Goal: Task Accomplishment & Management: Manage account settings

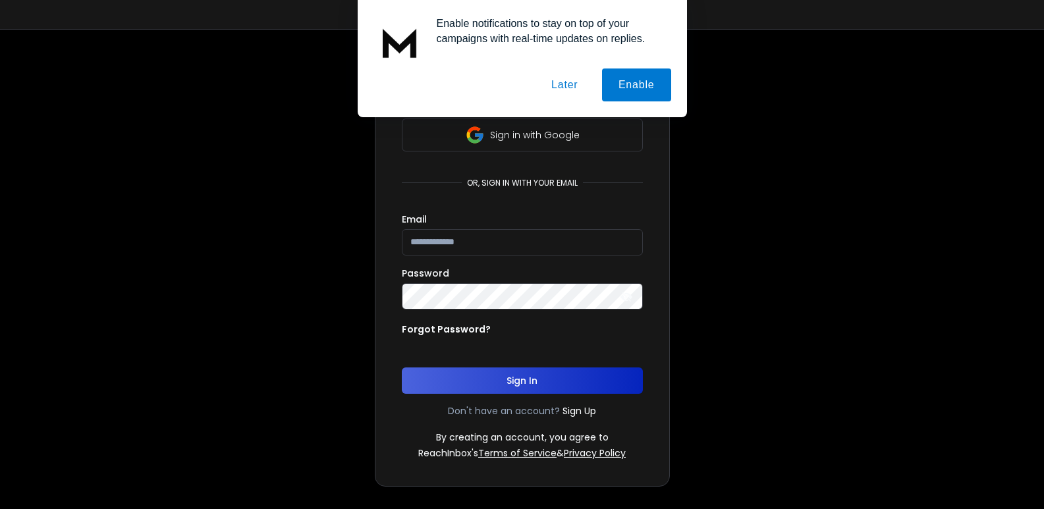
click at [572, 88] on button "Later" at bounding box center [564, 85] width 59 height 33
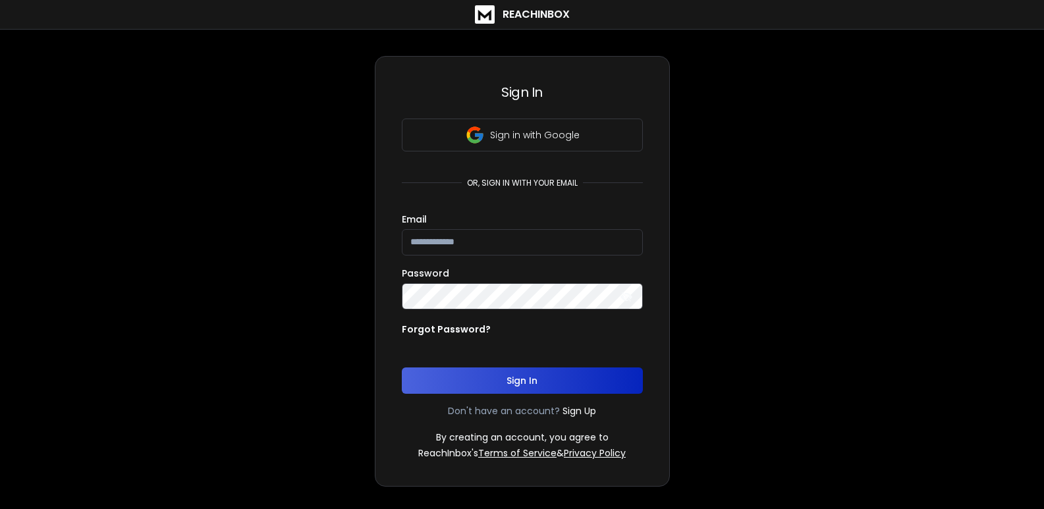
click at [209, 47] on div "ReachInbox Welcome to ReachInbox 10x your leads, meetings and deals. Sign In Si…" at bounding box center [522, 254] width 1044 height 509
click at [483, 242] on input "email" at bounding box center [522, 242] width 241 height 26
paste input "**********"
type input "**********"
click at [893, 296] on div "**********" at bounding box center [522, 271] width 1044 height 431
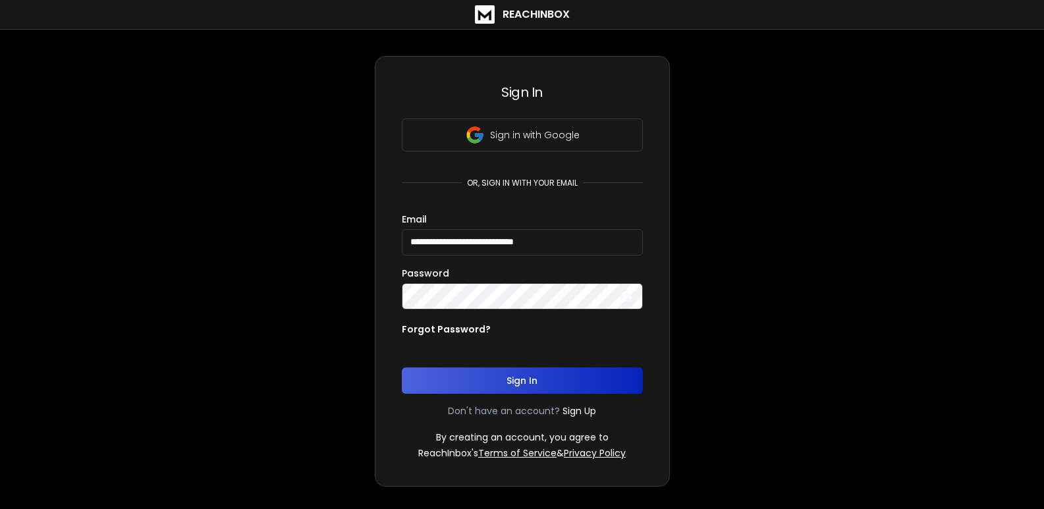
click at [516, 377] on button "Sign In" at bounding box center [522, 381] width 241 height 26
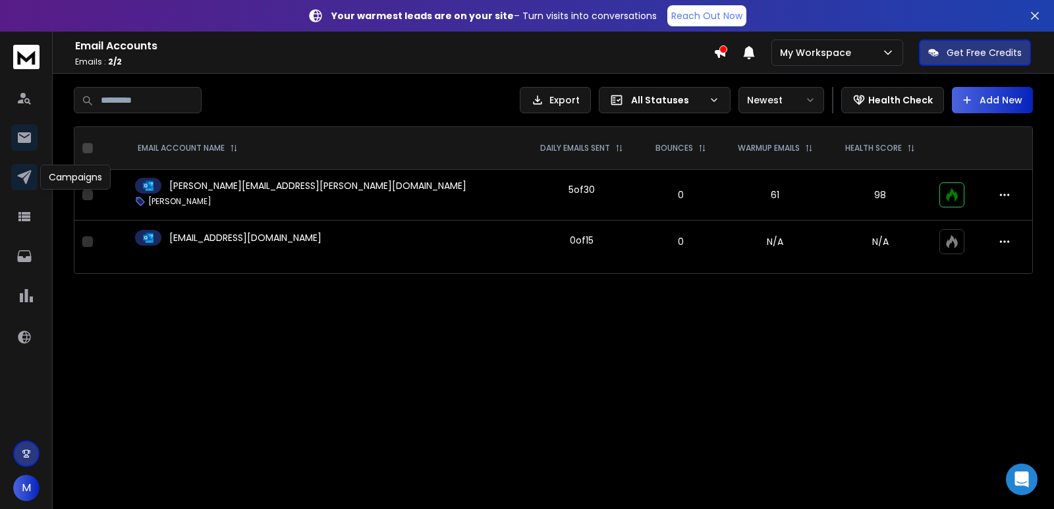
click at [30, 180] on icon at bounding box center [24, 177] width 16 height 16
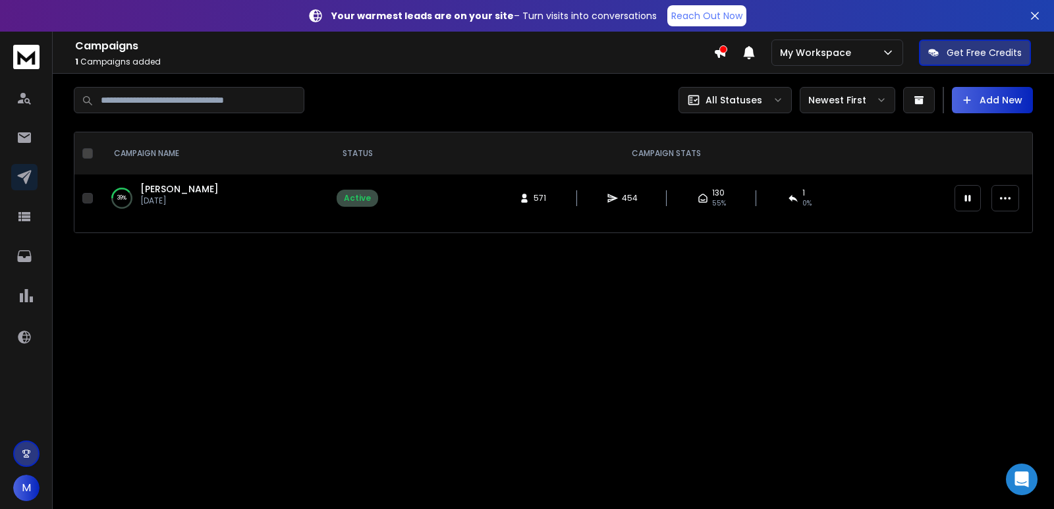
click at [265, 202] on div "39 % Michalak Aleksandra 20 days ago" at bounding box center [213, 198] width 204 height 32
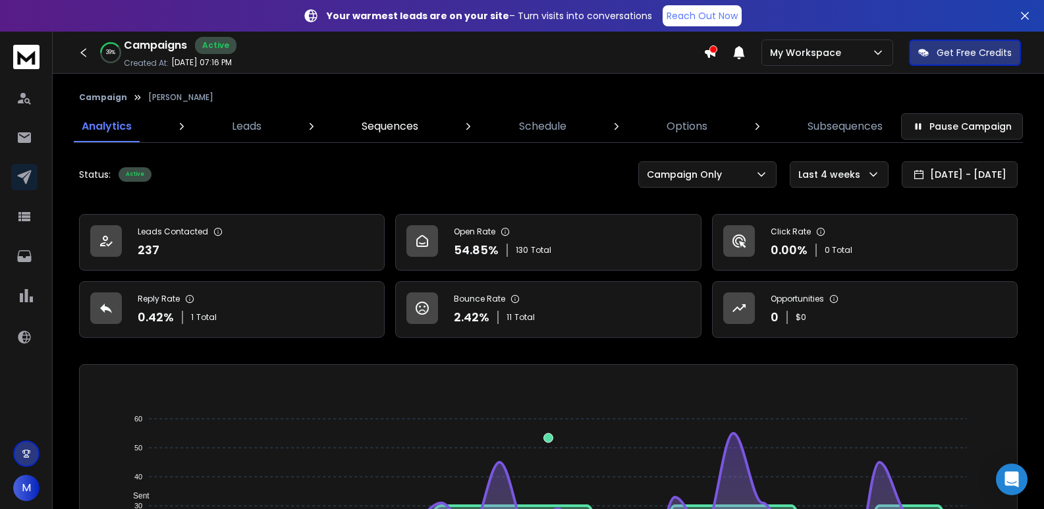
click at [397, 126] on p "Sequences" at bounding box center [390, 127] width 57 height 16
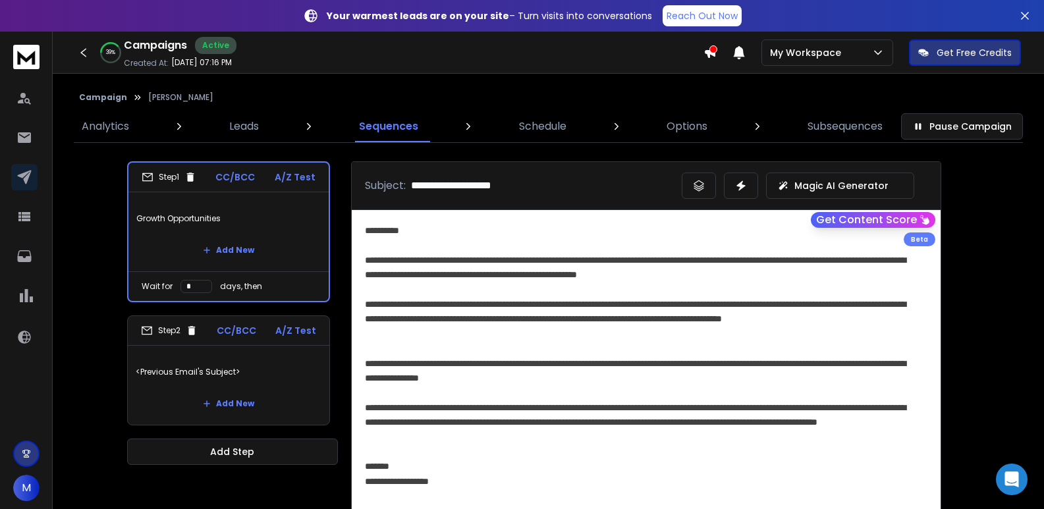
click at [234, 213] on p "Growth Opportunities" at bounding box center [228, 218] width 184 height 37
click at [230, 219] on p "Growth Opportunities" at bounding box center [228, 218] width 184 height 37
click at [581, 185] on input "**********" at bounding box center [540, 186] width 258 height 16
type input "*"
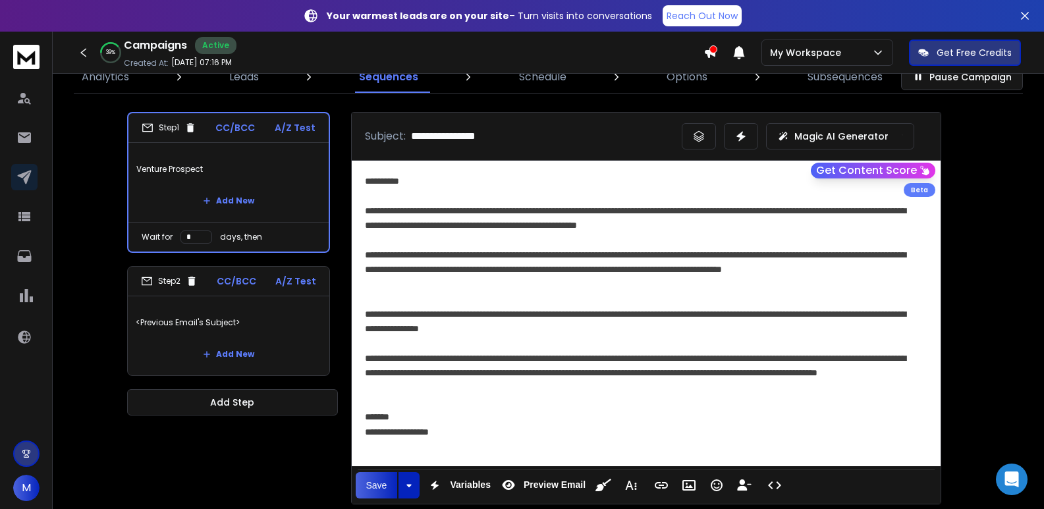
scroll to position [63, 0]
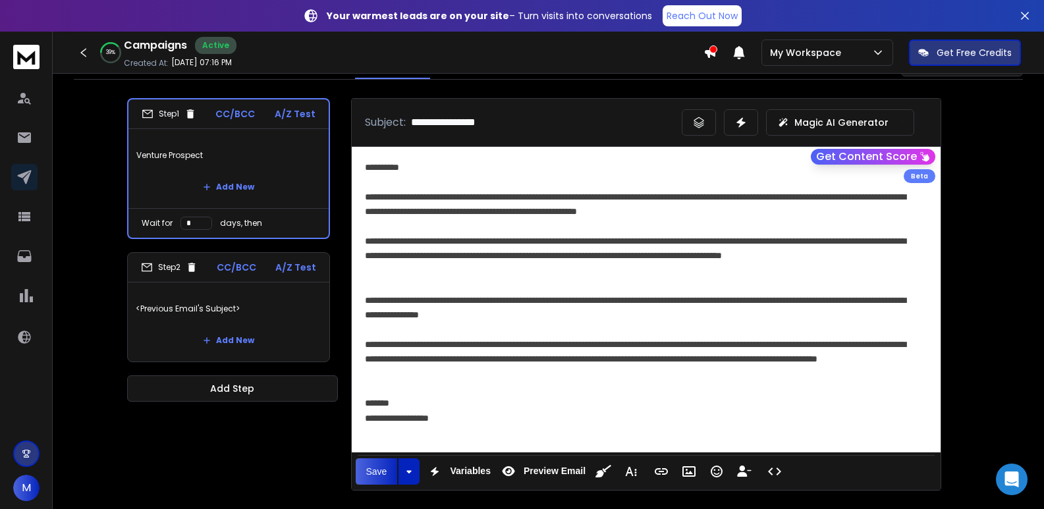
type input "**********"
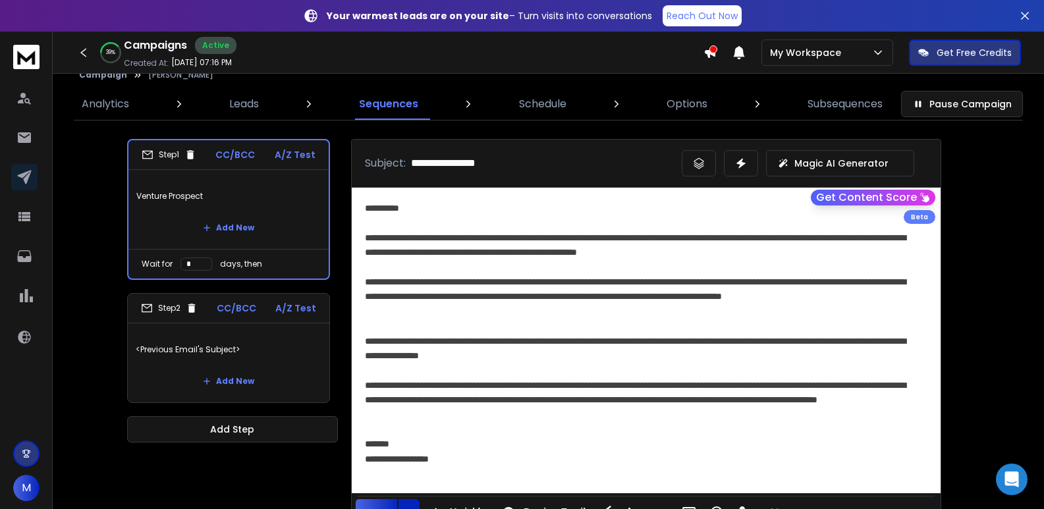
scroll to position [0, 0]
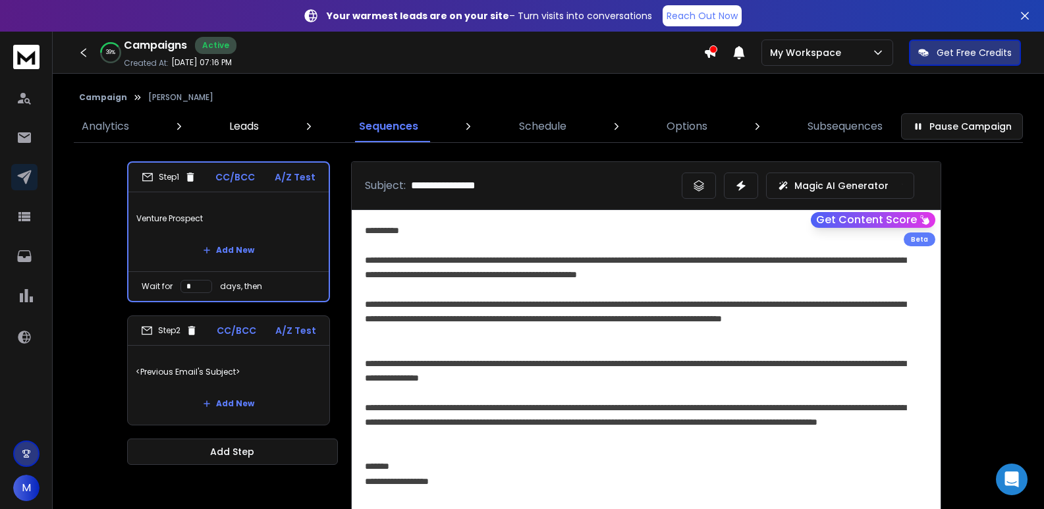
click at [243, 126] on p "Leads" at bounding box center [244, 127] width 30 height 16
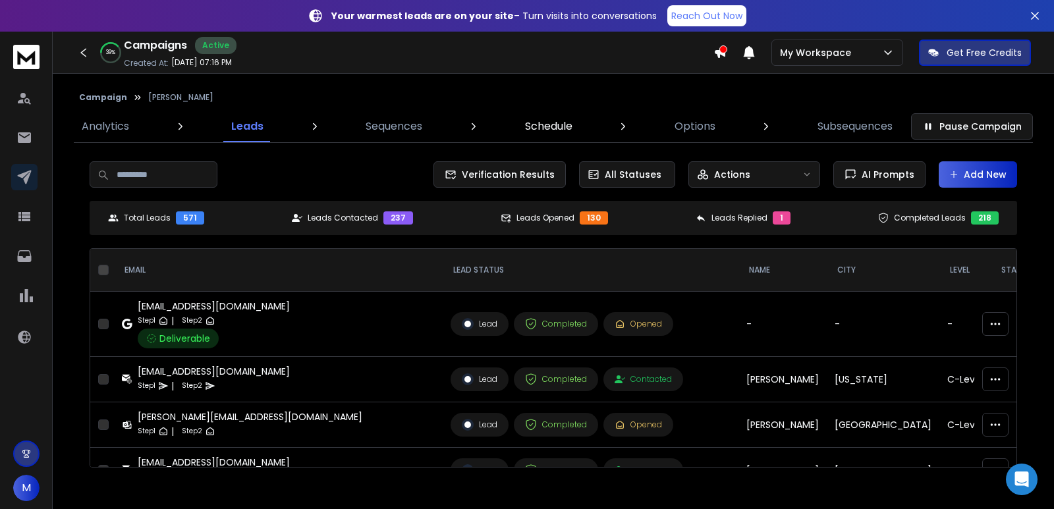
click at [552, 123] on p "Schedule" at bounding box center [548, 127] width 47 height 16
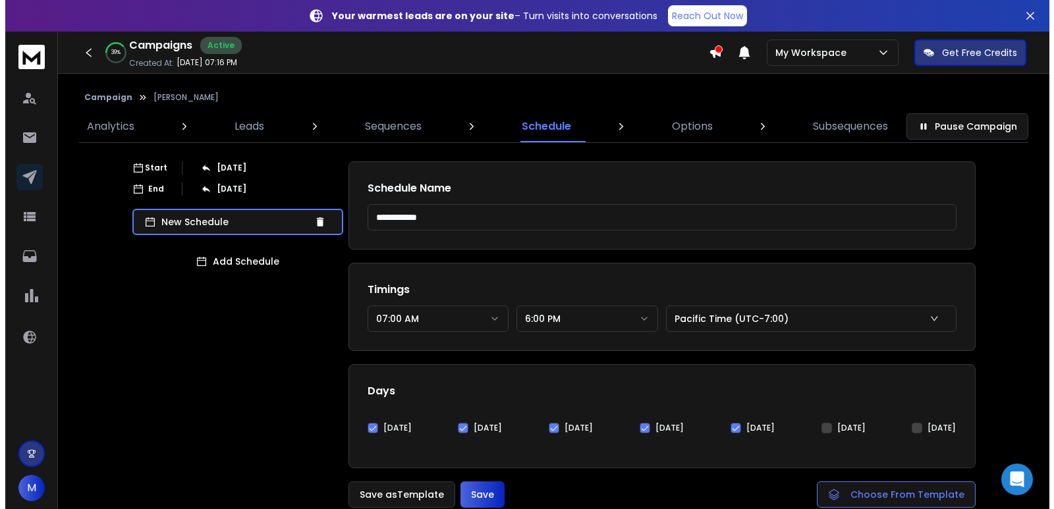
scroll to position [17, 0]
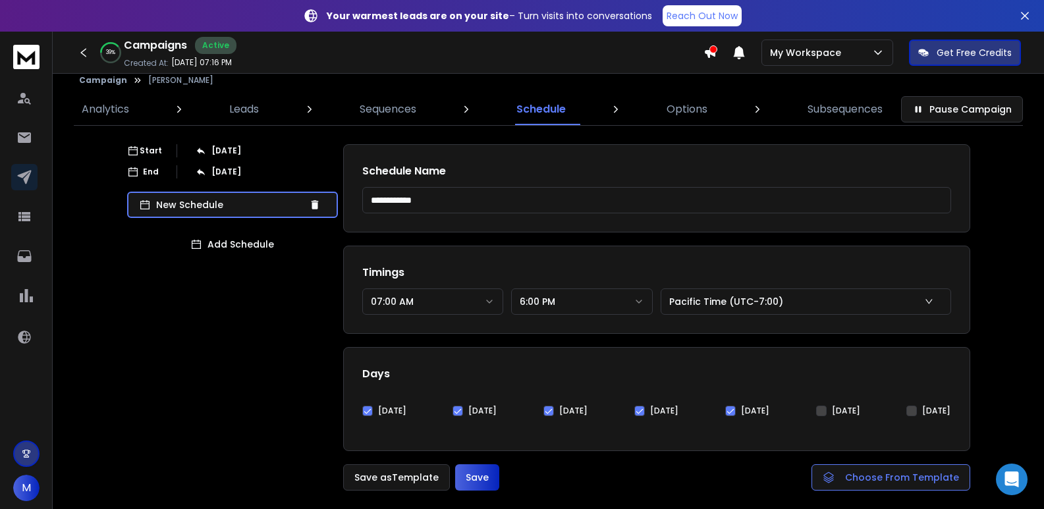
click at [820, 412] on button "Saturday" at bounding box center [821, 411] width 11 height 11
click at [913, 412] on button "Sunday" at bounding box center [911, 411] width 11 height 11
click at [492, 298] on icon "button" at bounding box center [489, 301] width 11 height 11
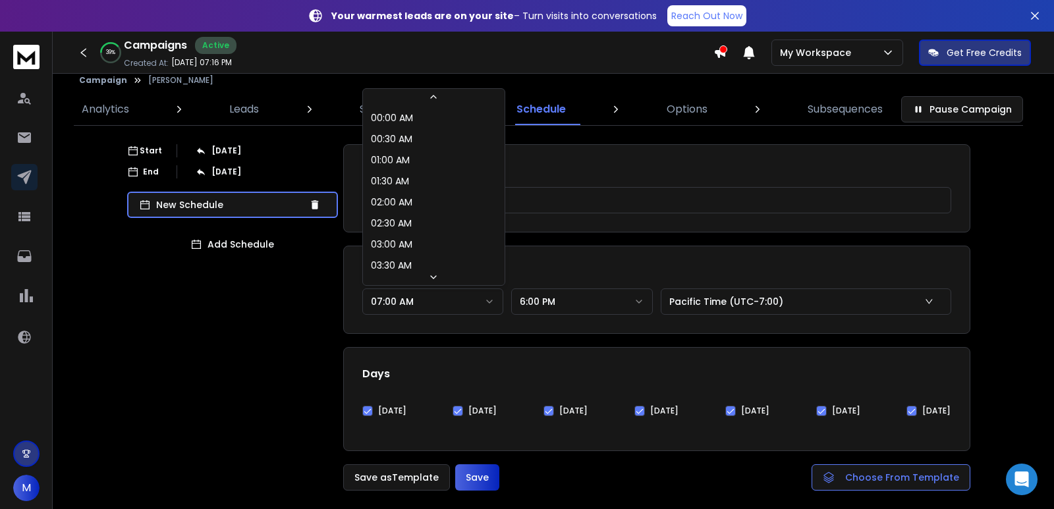
scroll to position [154, 0]
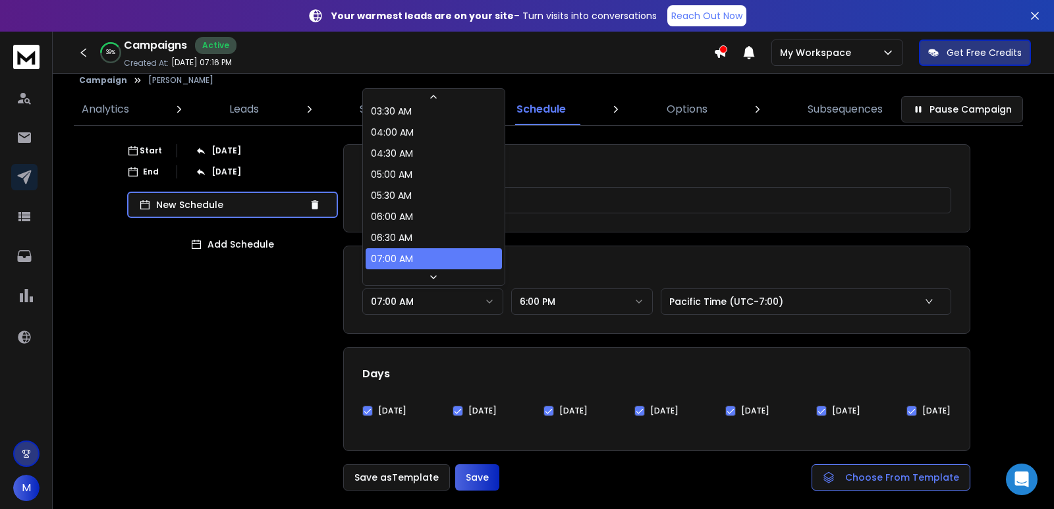
select select "********"
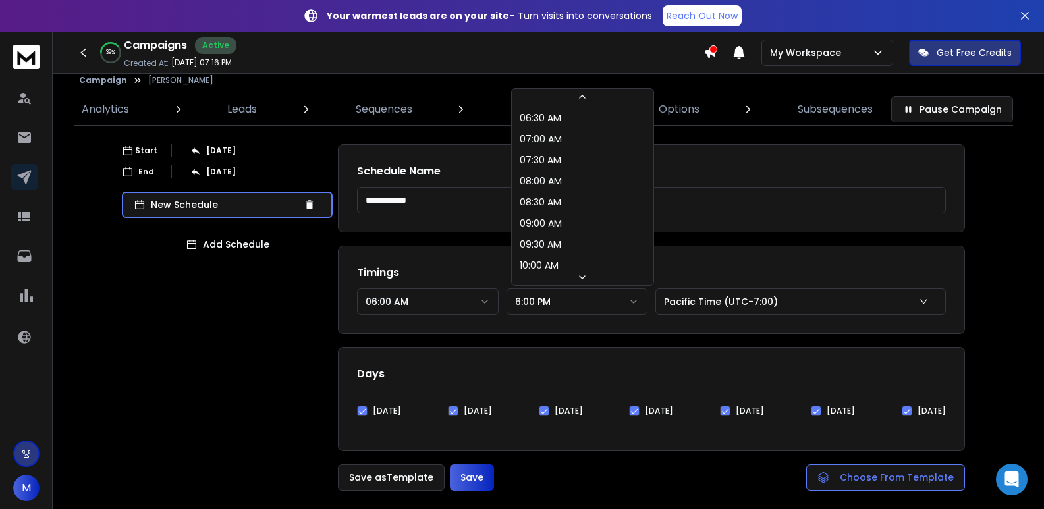
click at [638, 300] on icon "button" at bounding box center [633, 301] width 11 height 11
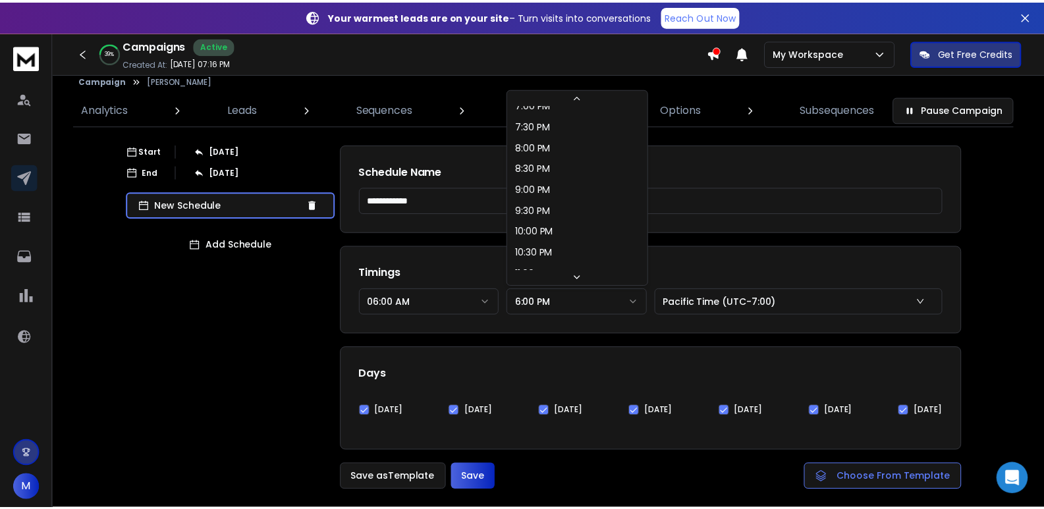
scroll to position [518, 0]
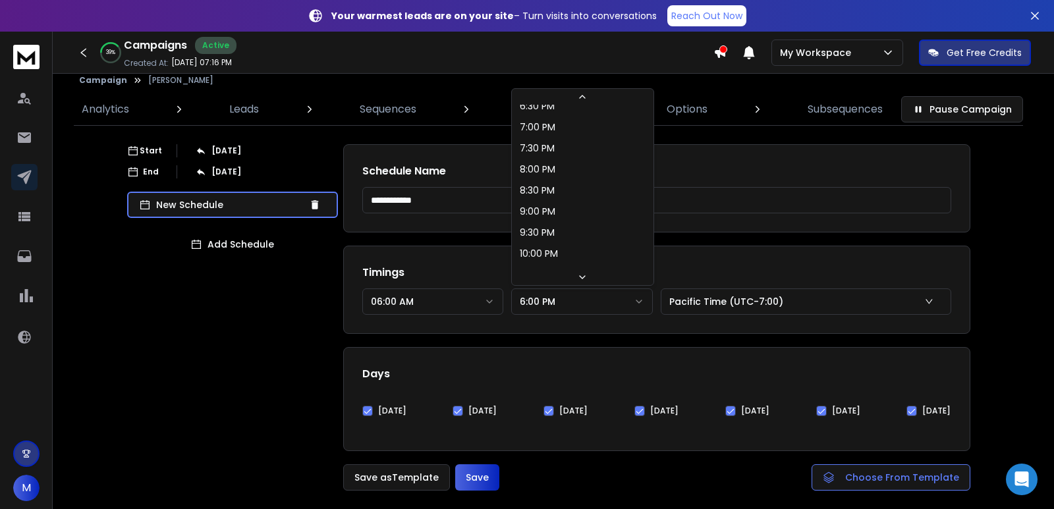
select select "********"
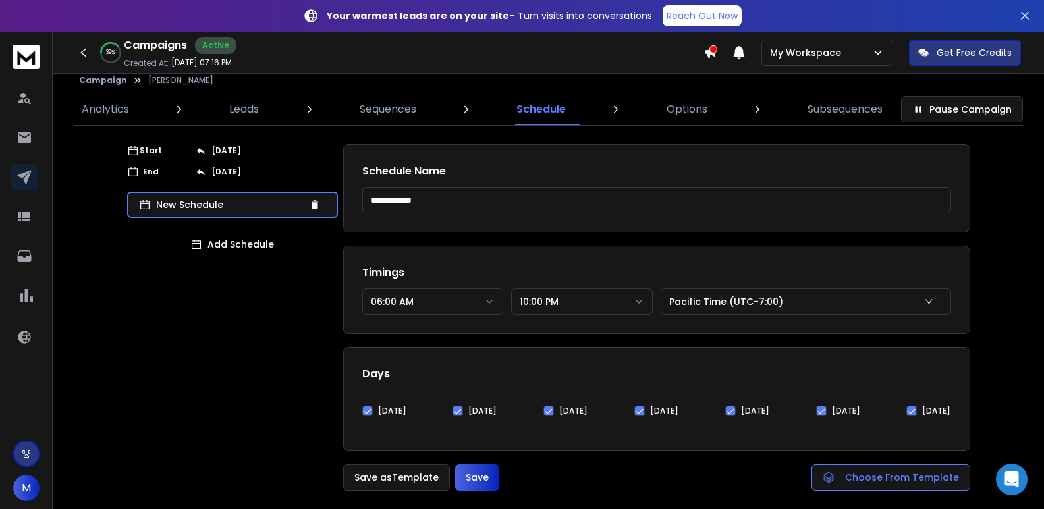
click at [474, 476] on button "Save" at bounding box center [477, 477] width 44 height 26
click at [402, 115] on p "Sequences" at bounding box center [388, 109] width 57 height 16
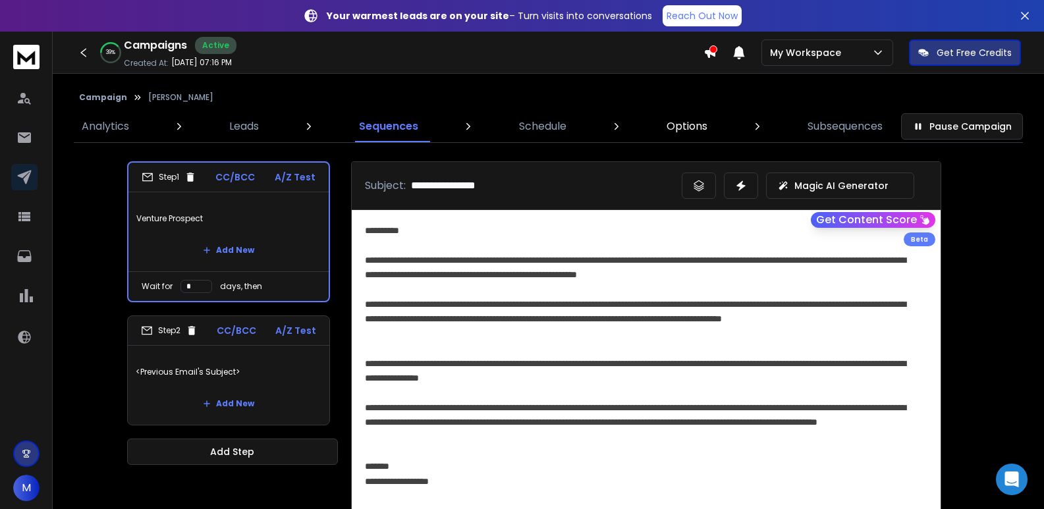
click at [673, 124] on p "Options" at bounding box center [687, 127] width 41 height 16
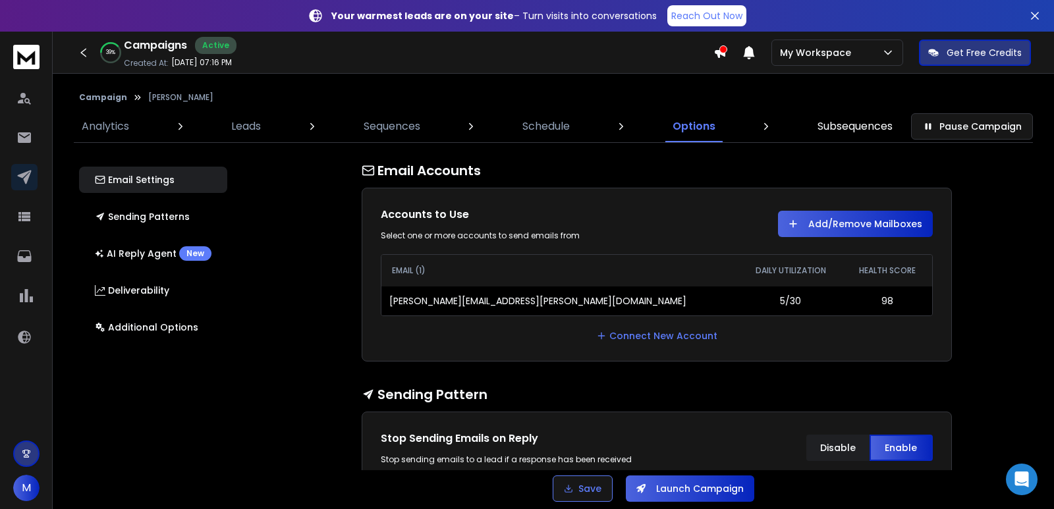
click at [846, 125] on p "Subsequences" at bounding box center [854, 127] width 75 height 16
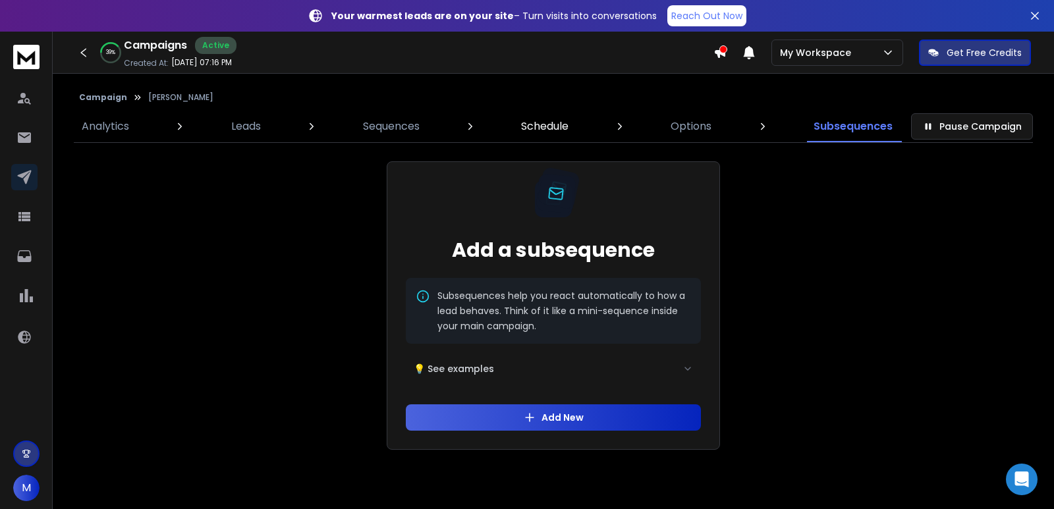
click at [543, 132] on p "Schedule" at bounding box center [544, 127] width 47 height 16
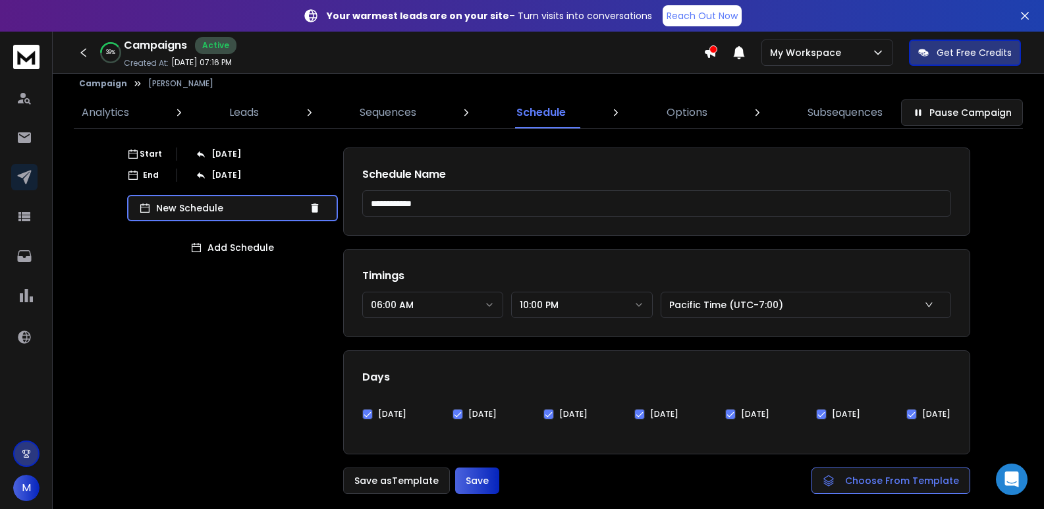
scroll to position [17, 0]
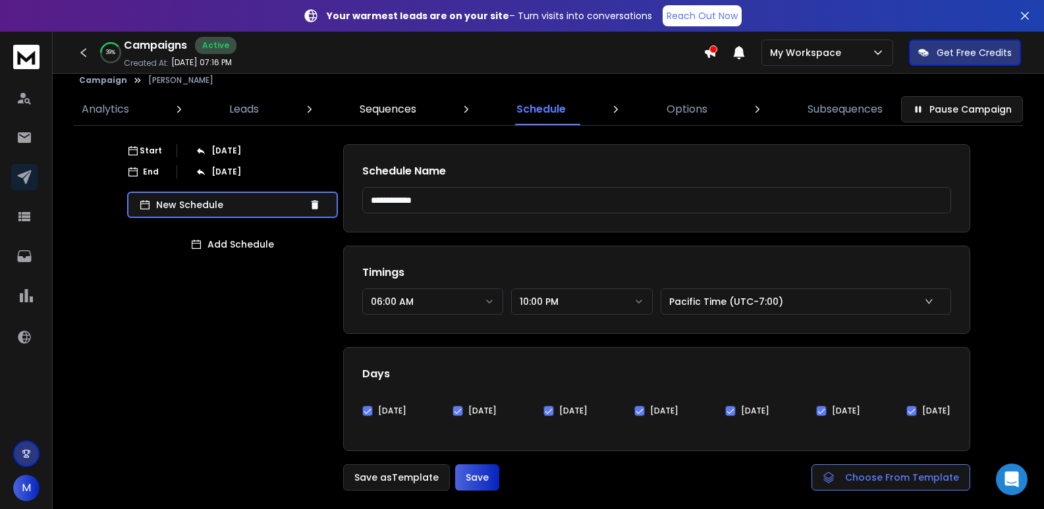
click at [393, 108] on p "Sequences" at bounding box center [388, 109] width 57 height 16
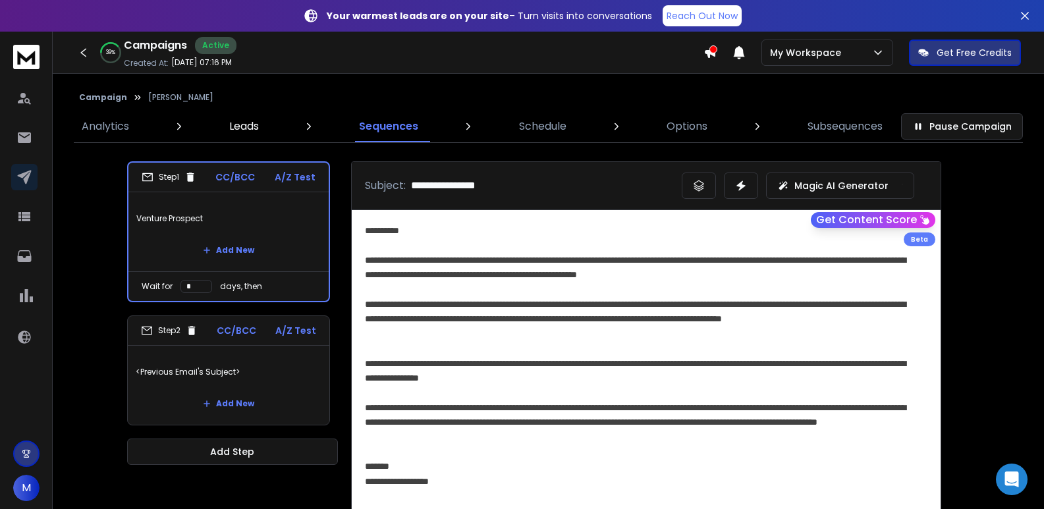
click at [239, 121] on p "Leads" at bounding box center [244, 127] width 30 height 16
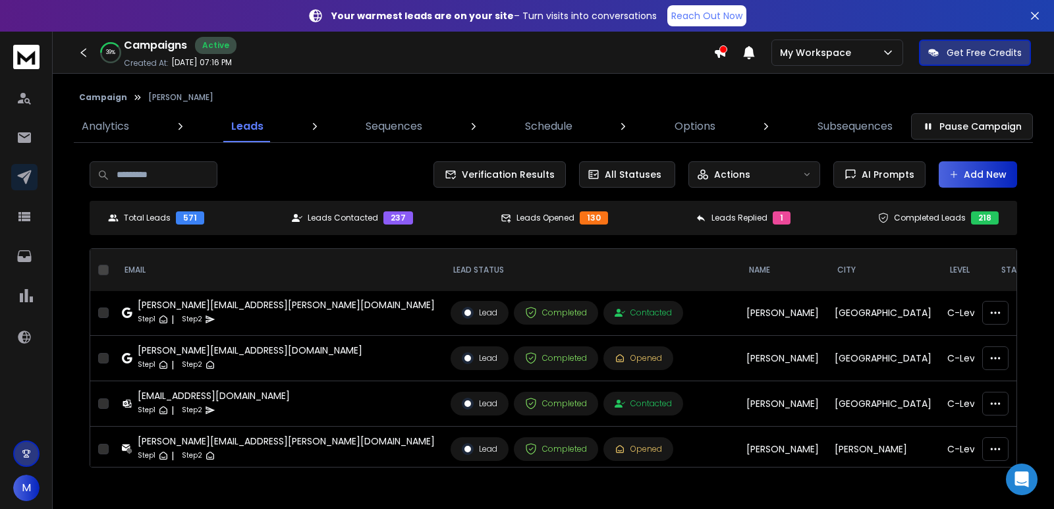
scroll to position [659, 0]
click at [103, 124] on p "Analytics" at bounding box center [105, 127] width 47 height 16
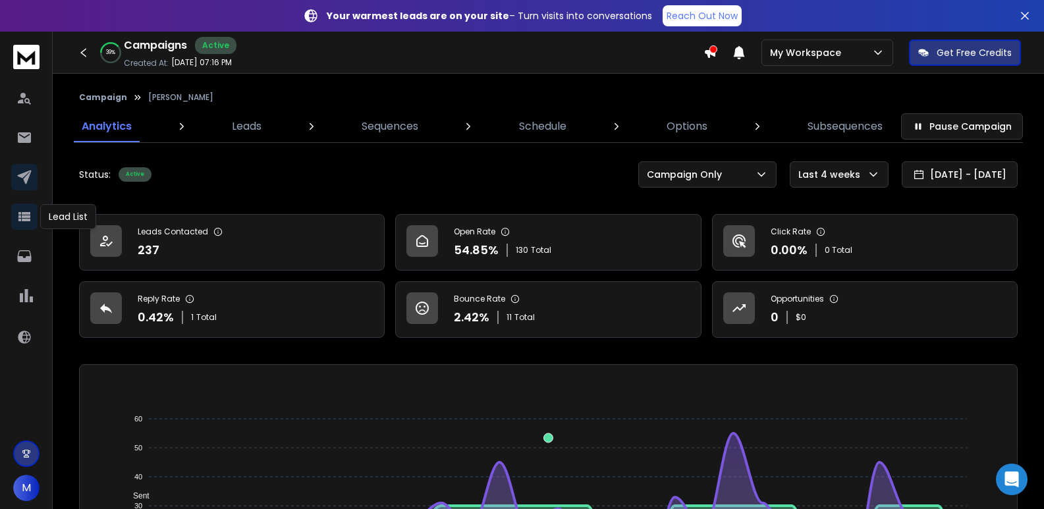
click at [20, 220] on icon at bounding box center [24, 216] width 12 height 9
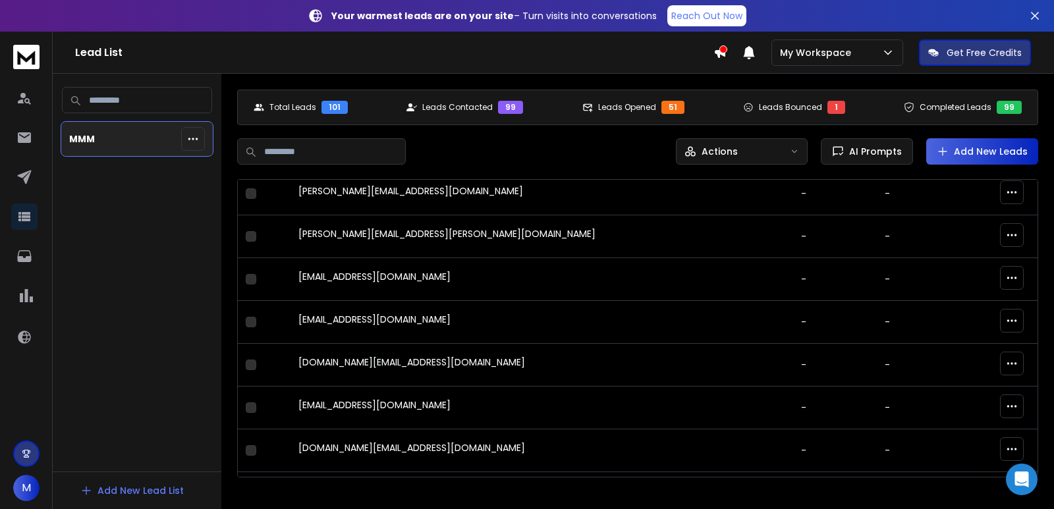
scroll to position [1896, 0]
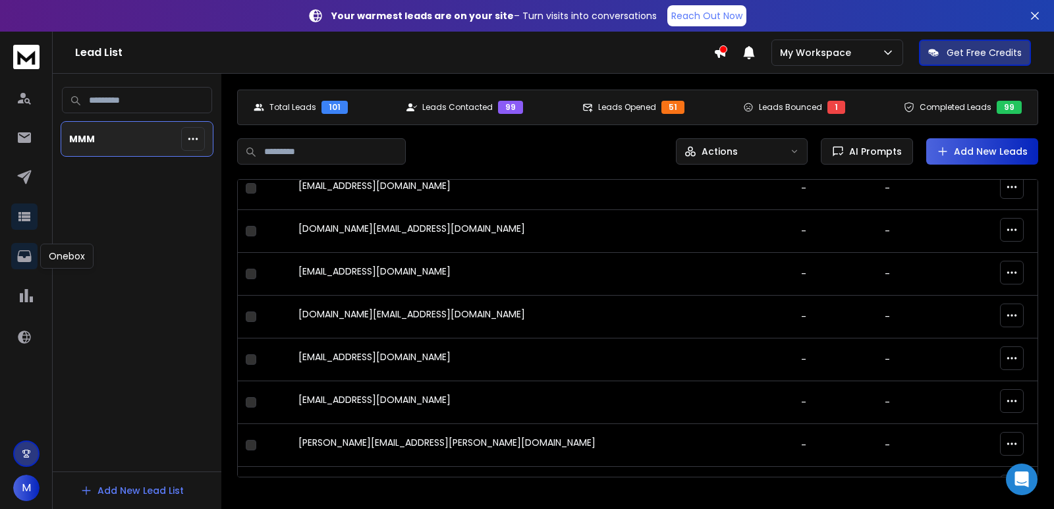
click at [20, 258] on icon at bounding box center [24, 256] width 14 height 12
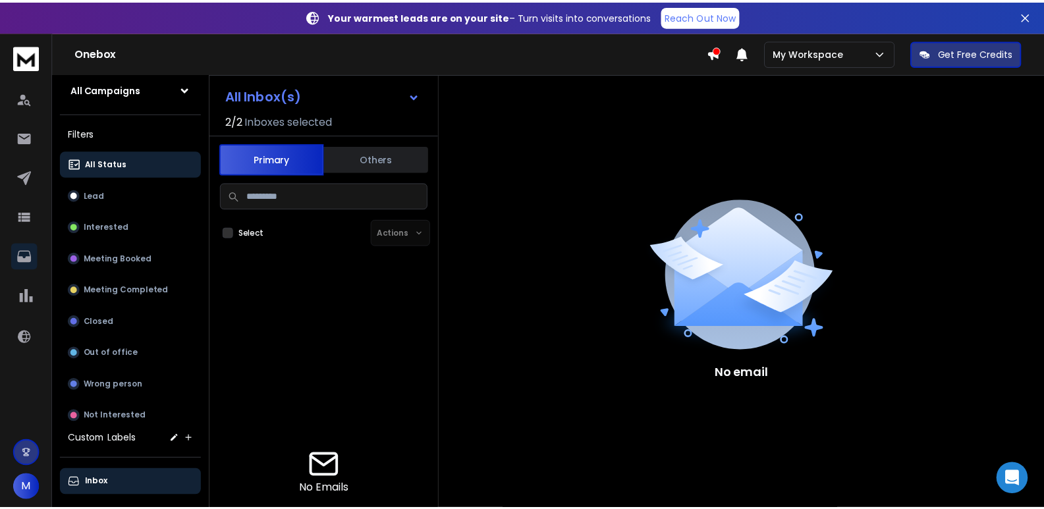
scroll to position [248, 0]
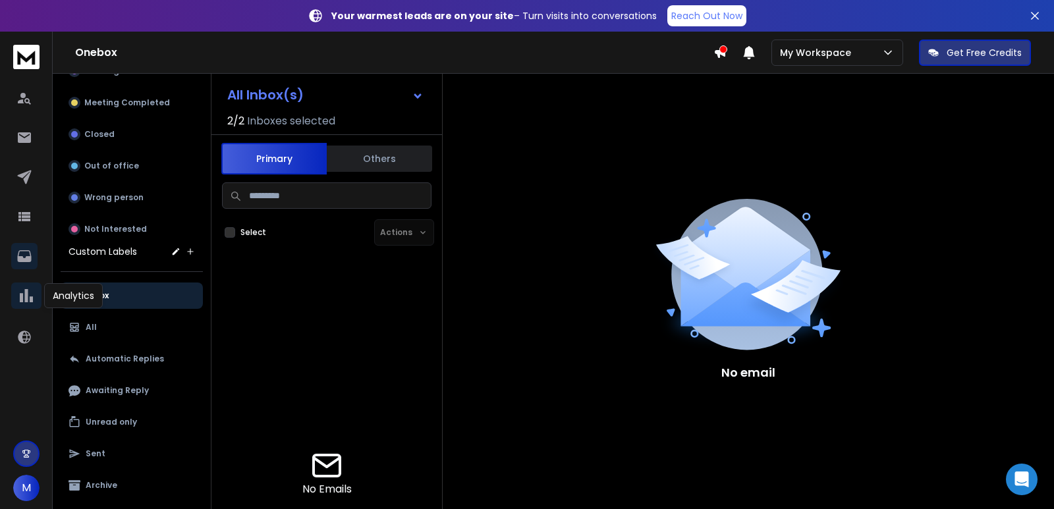
click at [32, 300] on icon at bounding box center [26, 295] width 13 height 13
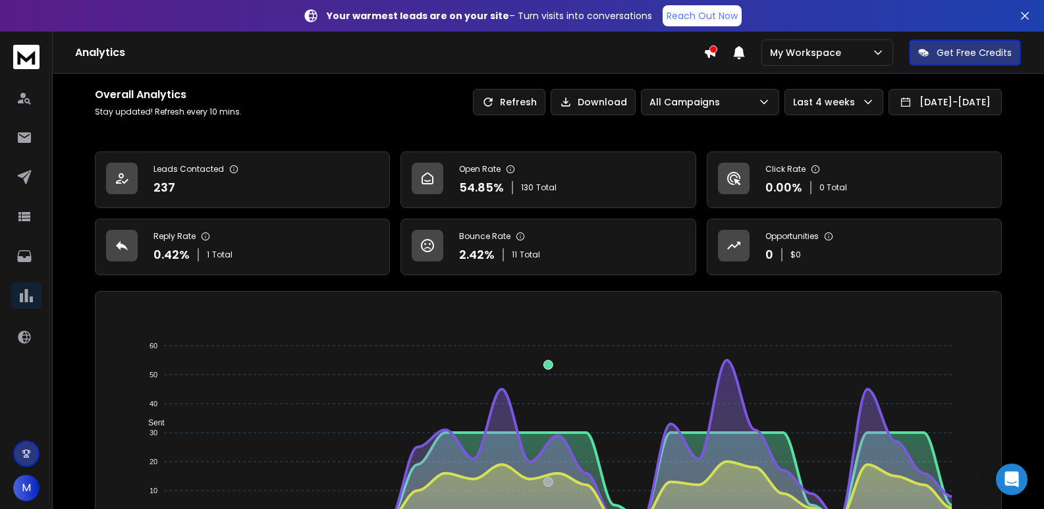
click at [243, 188] on link "Leads Contacted 237" at bounding box center [242, 179] width 295 height 57
click at [649, 99] on p "All Campaigns" at bounding box center [687, 102] width 76 height 13
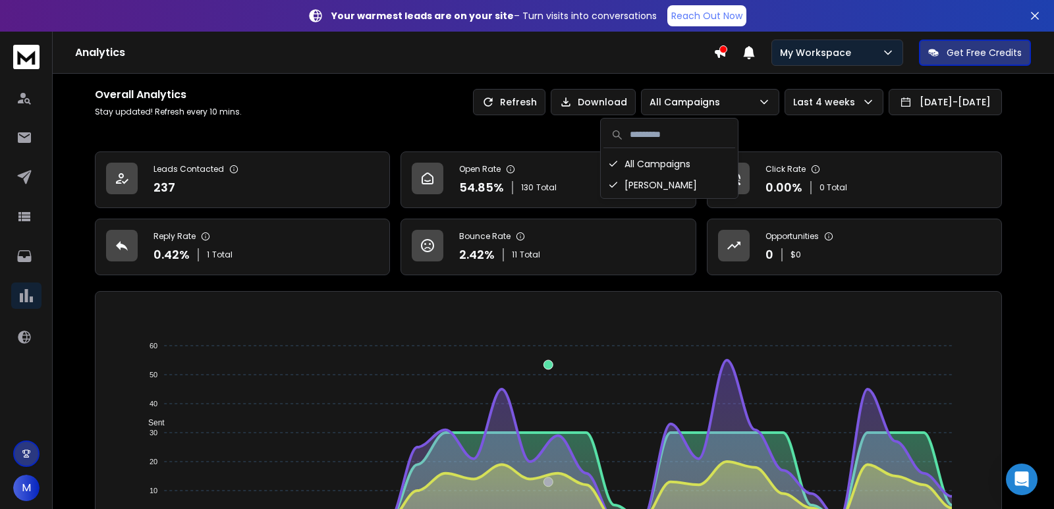
click at [808, 49] on p "My Workspace" at bounding box center [818, 52] width 76 height 13
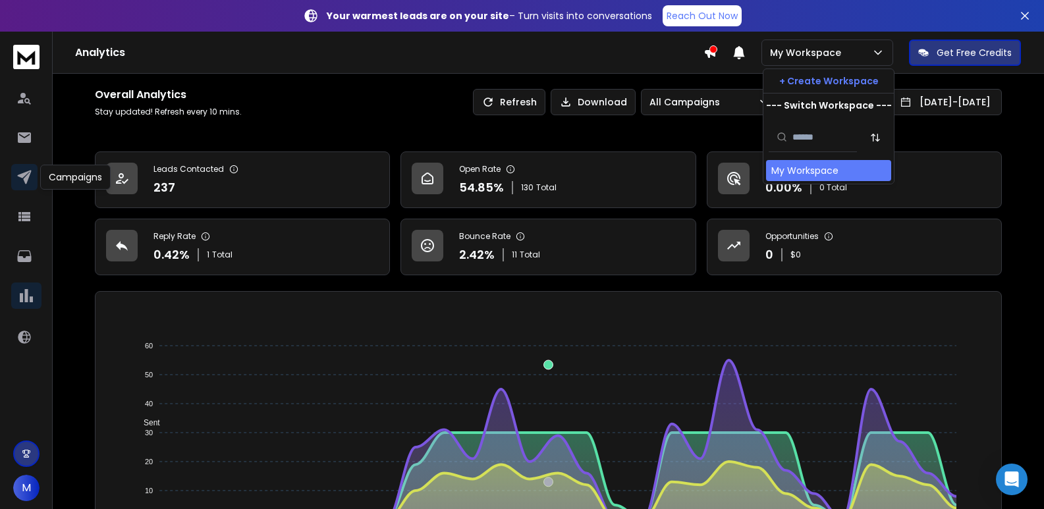
click at [18, 180] on icon at bounding box center [24, 177] width 16 height 16
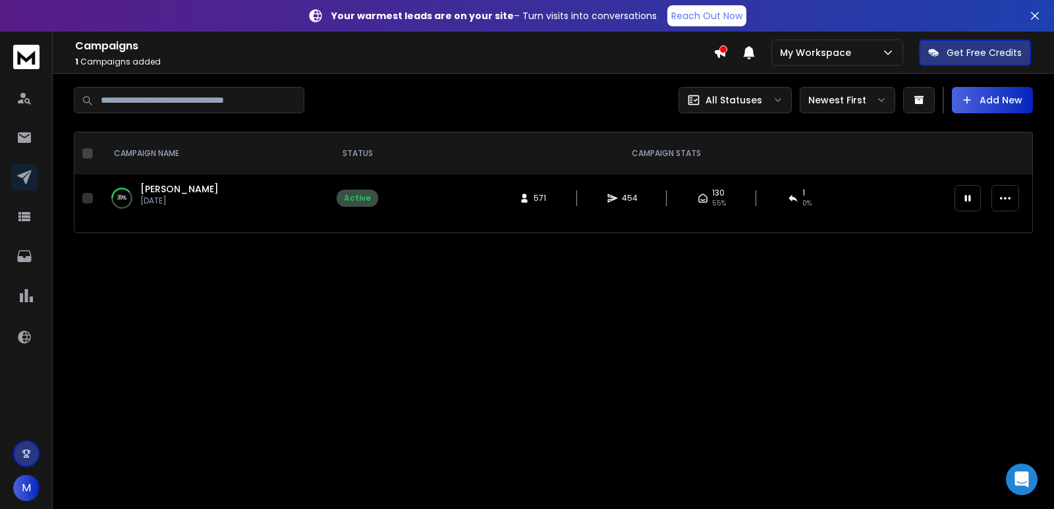
click at [416, 205] on div "571 454 130 55 % 1 0 %" at bounding box center [666, 198] width 545 height 21
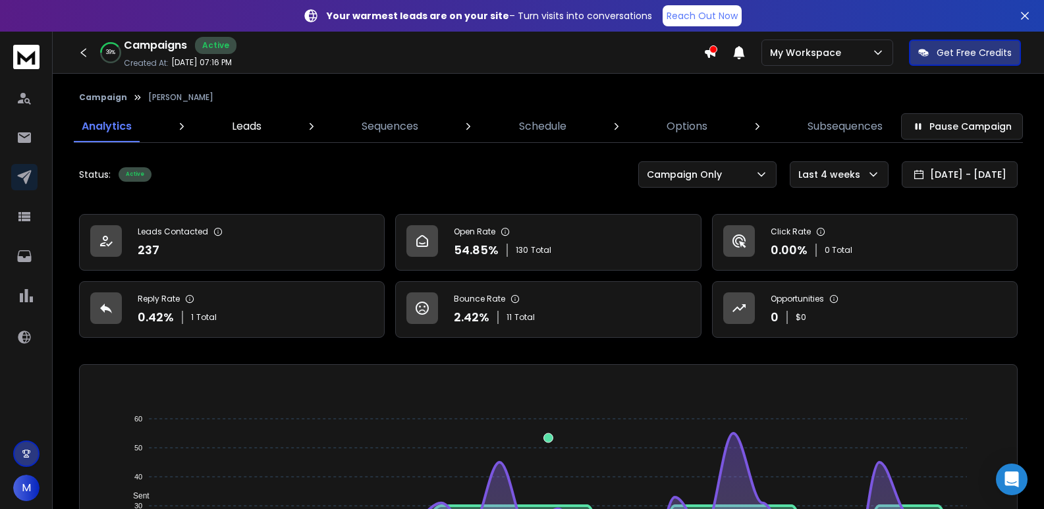
click at [238, 123] on p "Leads" at bounding box center [247, 127] width 30 height 16
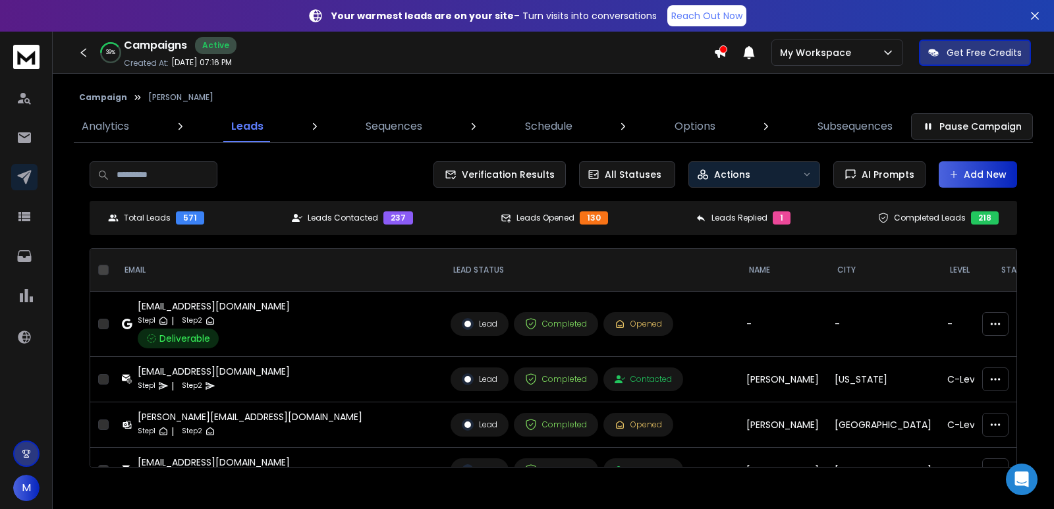
click at [709, 172] on icon "button" at bounding box center [703, 175] width 12 height 12
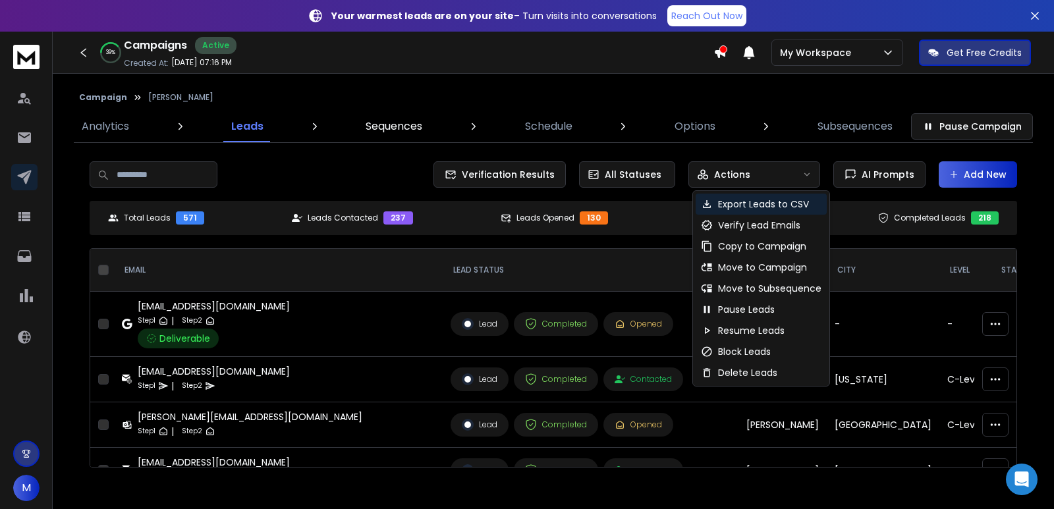
click at [376, 128] on p "Sequences" at bounding box center [394, 127] width 57 height 16
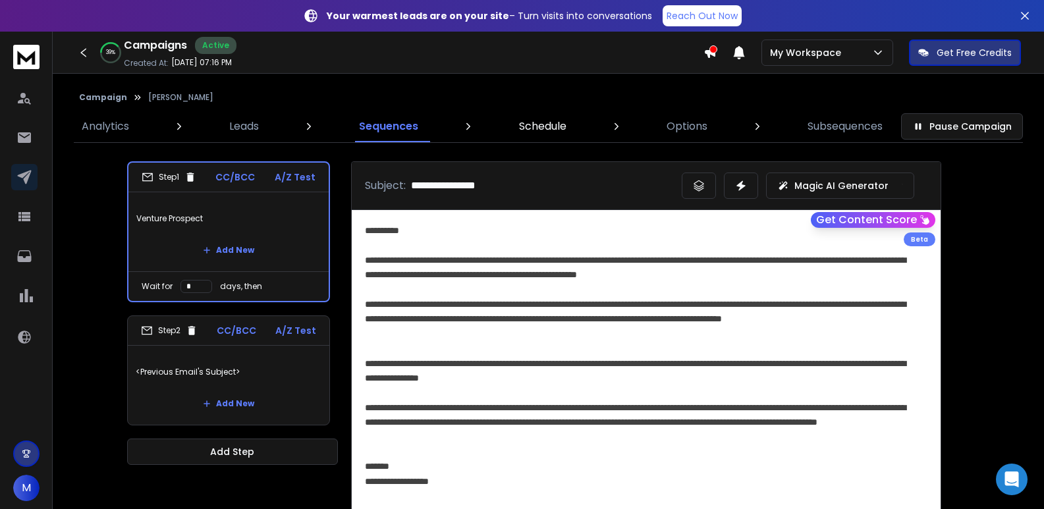
click at [541, 128] on p "Schedule" at bounding box center [542, 127] width 47 height 16
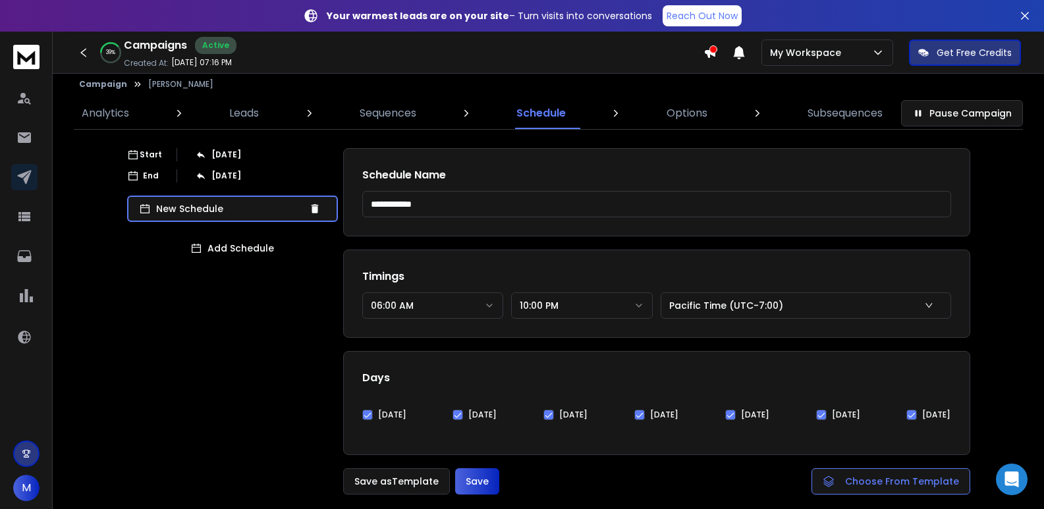
scroll to position [17, 0]
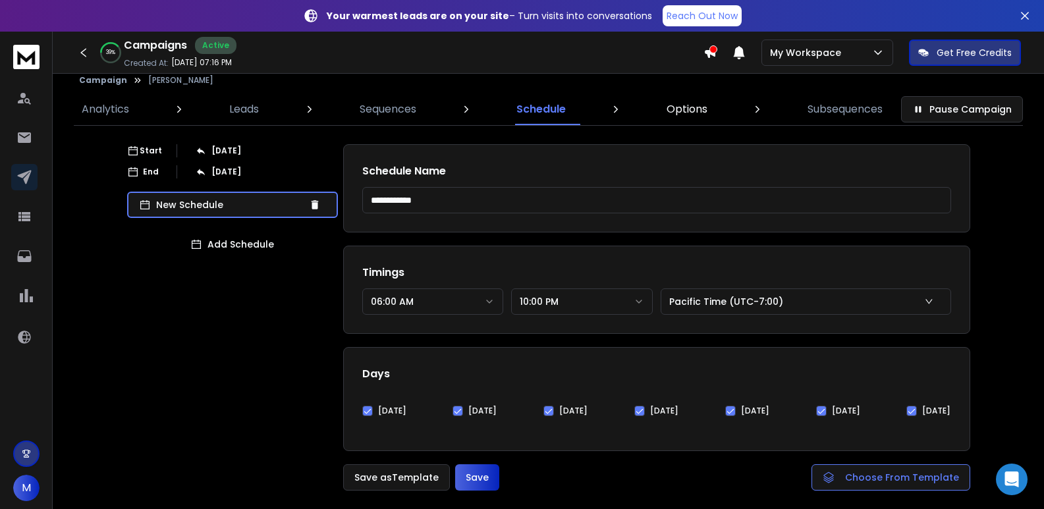
click at [680, 109] on p "Options" at bounding box center [687, 109] width 41 height 16
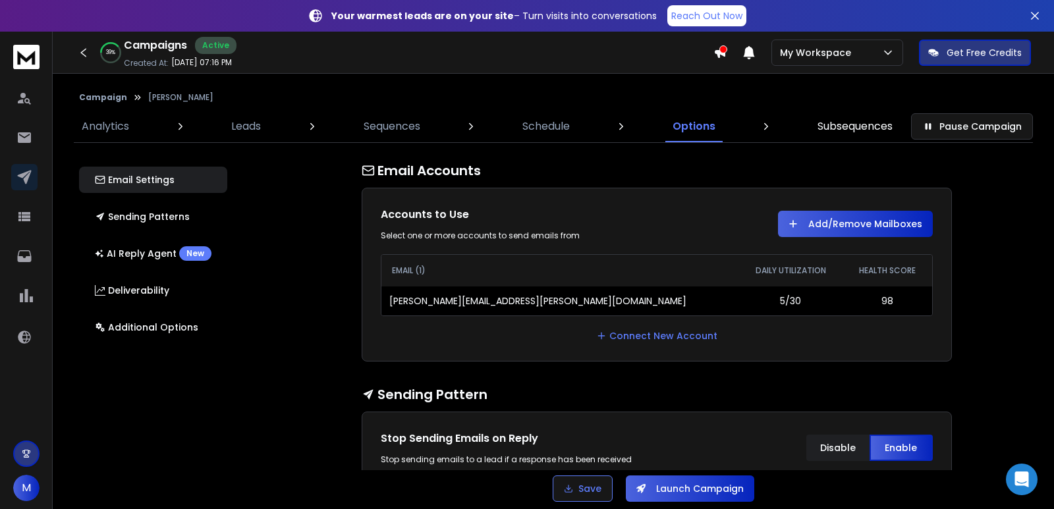
click at [874, 129] on p "Subsequences" at bounding box center [854, 127] width 75 height 16
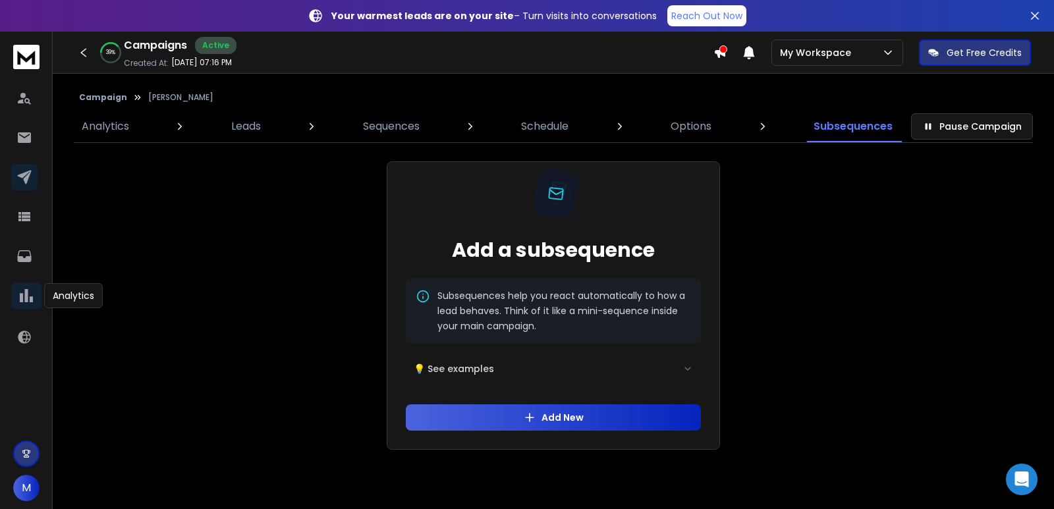
click at [32, 298] on icon at bounding box center [26, 295] width 13 height 13
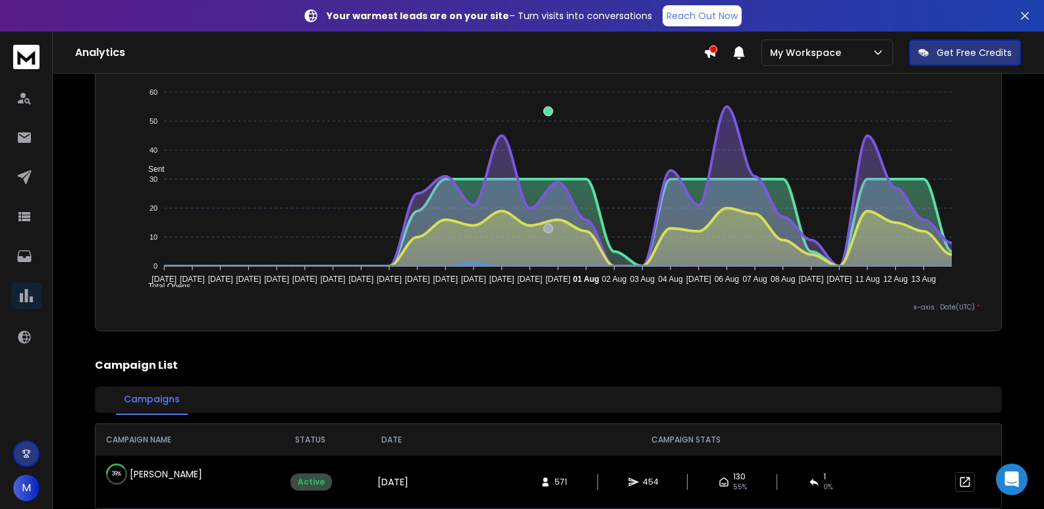
scroll to position [267, 0]
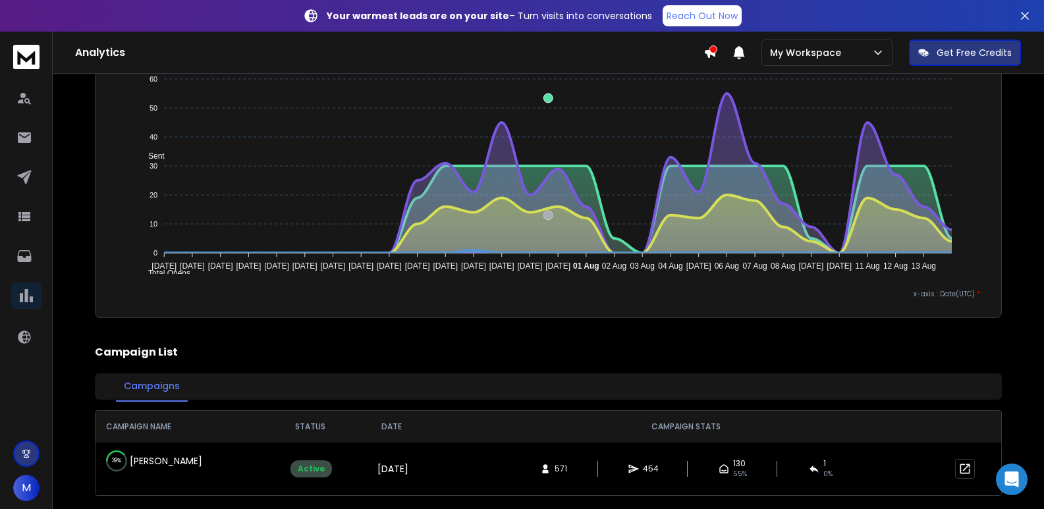
click at [354, 474] on td "Active" at bounding box center [309, 469] width 89 height 53
click at [26, 254] on icon at bounding box center [24, 256] width 16 height 16
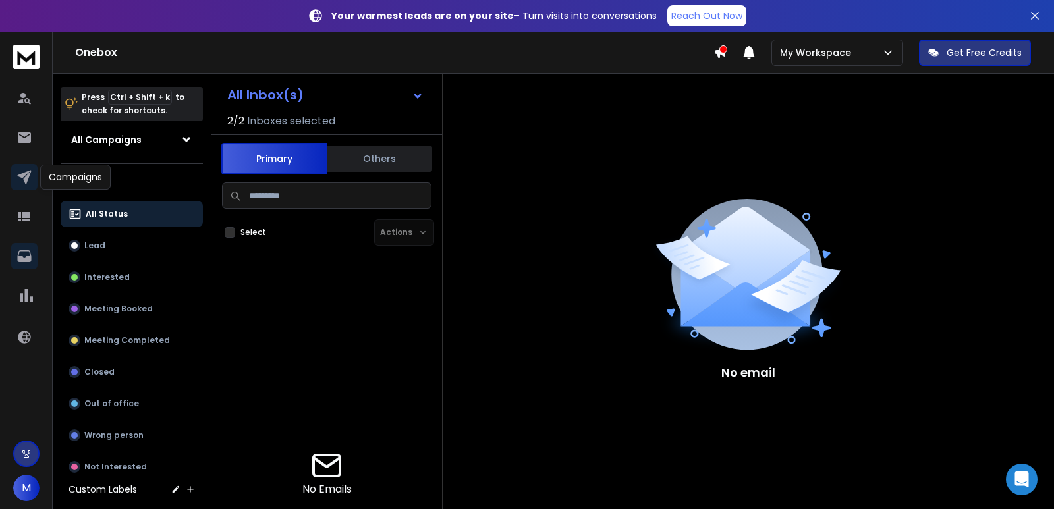
click at [23, 176] on icon at bounding box center [24, 177] width 14 height 14
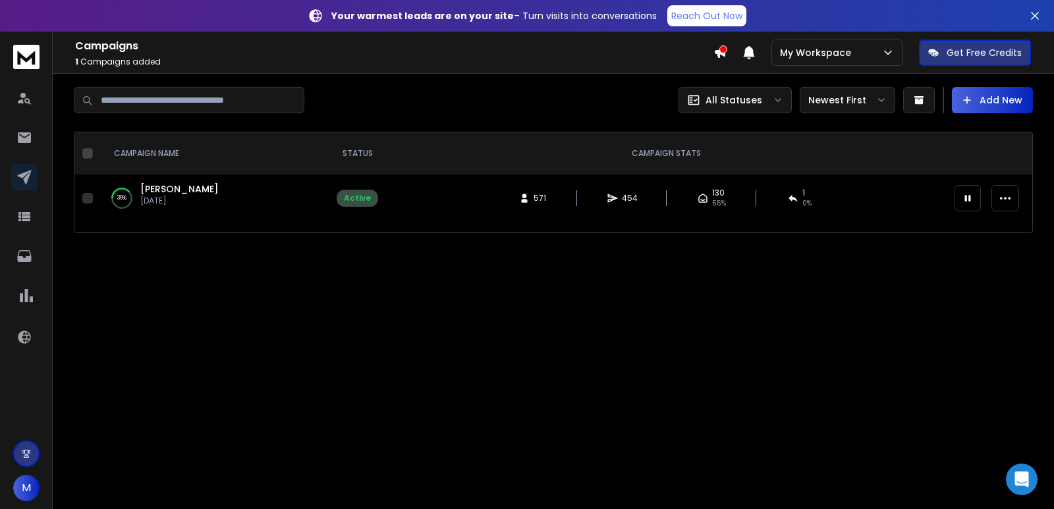
click at [219, 201] on p "20 days ago" at bounding box center [179, 201] width 78 height 11
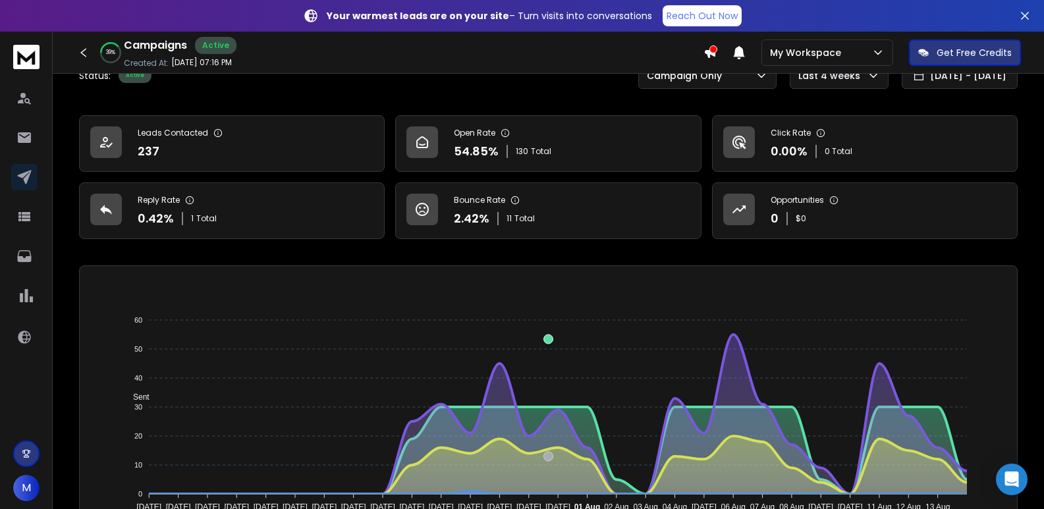
scroll to position [402, 0]
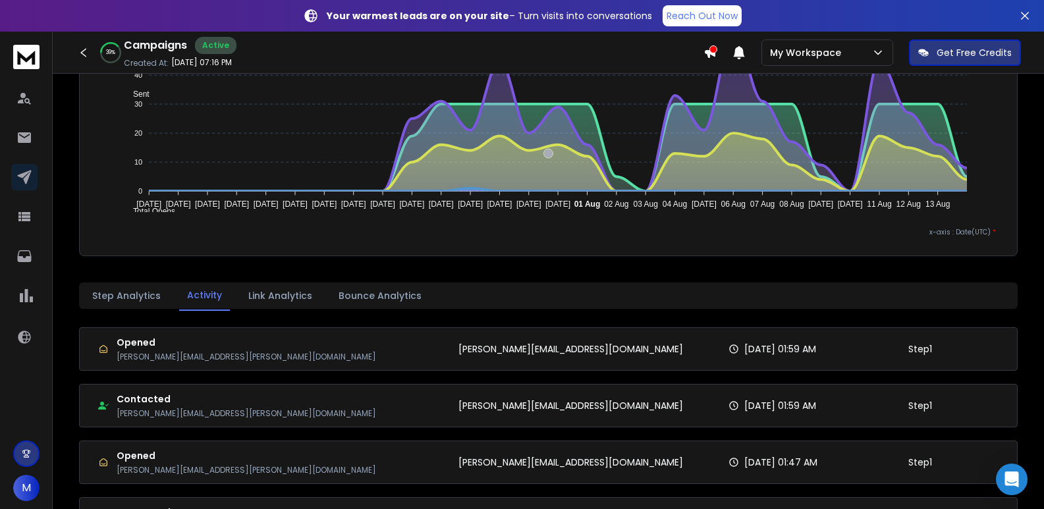
click at [205, 292] on button "Activity" at bounding box center [204, 296] width 51 height 30
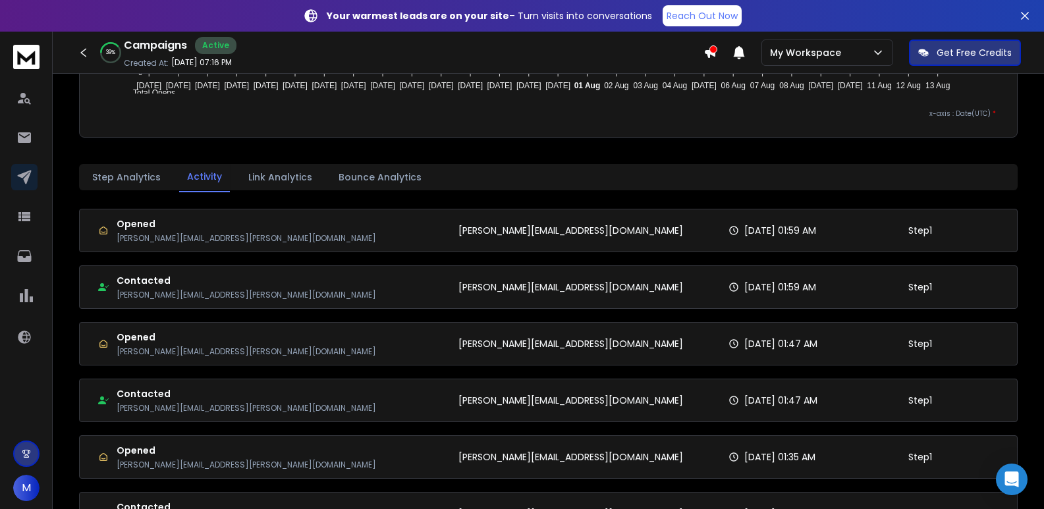
scroll to position [527, 0]
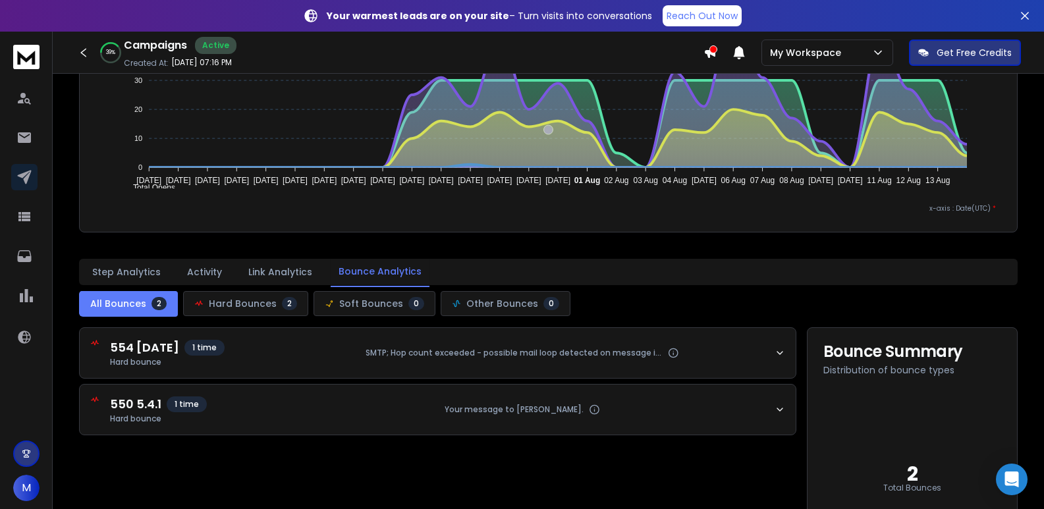
click at [374, 276] on button "Bounce Analytics" at bounding box center [380, 272] width 99 height 30
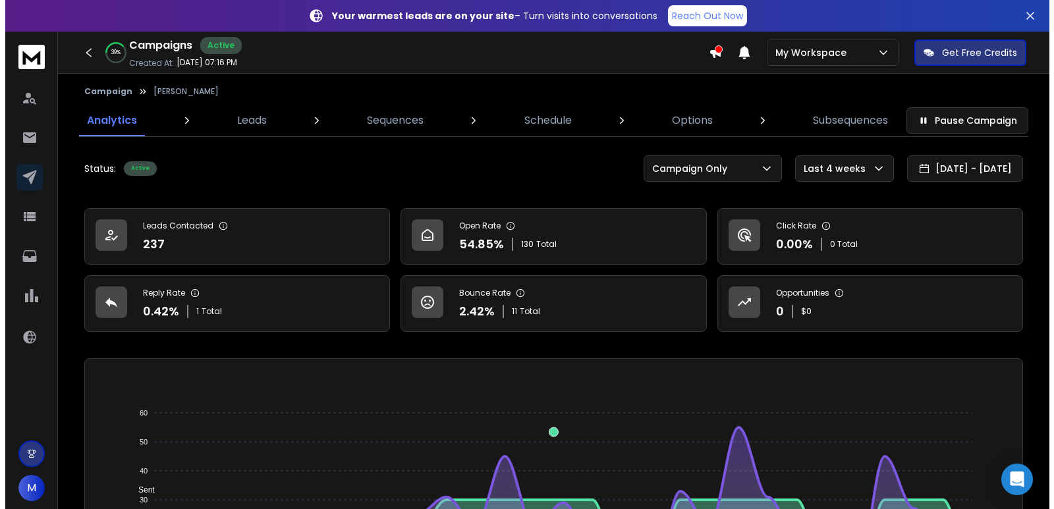
scroll to position [0, 0]
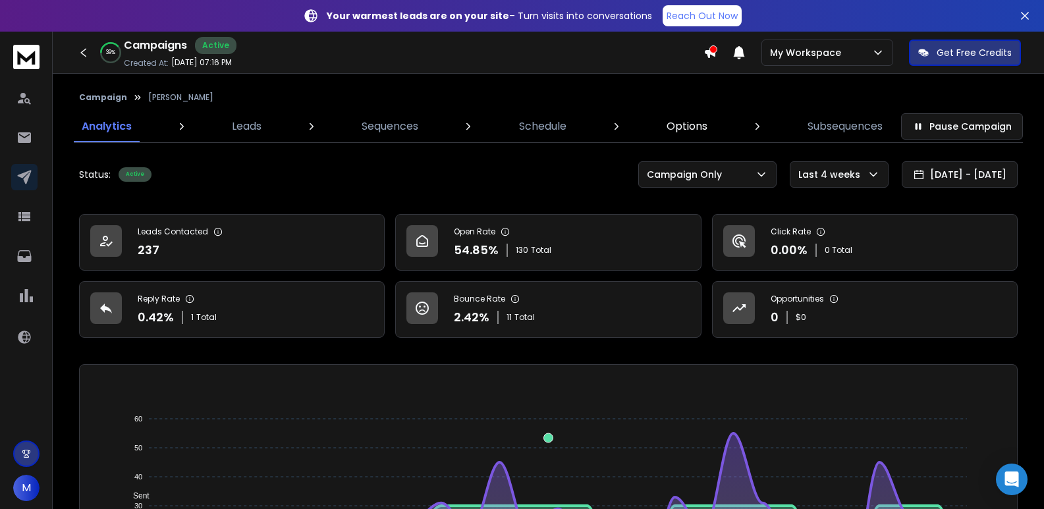
click at [690, 124] on p "Options" at bounding box center [687, 127] width 41 height 16
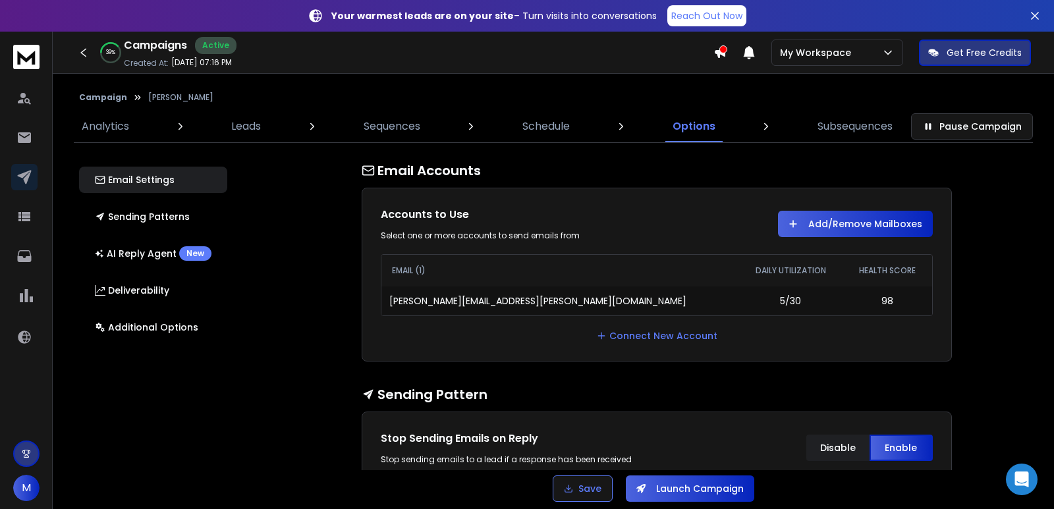
click at [539, 302] on p "michalak.aleksandra@duetcfhu.info" at bounding box center [537, 300] width 297 height 13
click at [843, 288] on td "98" at bounding box center [887, 301] width 89 height 29
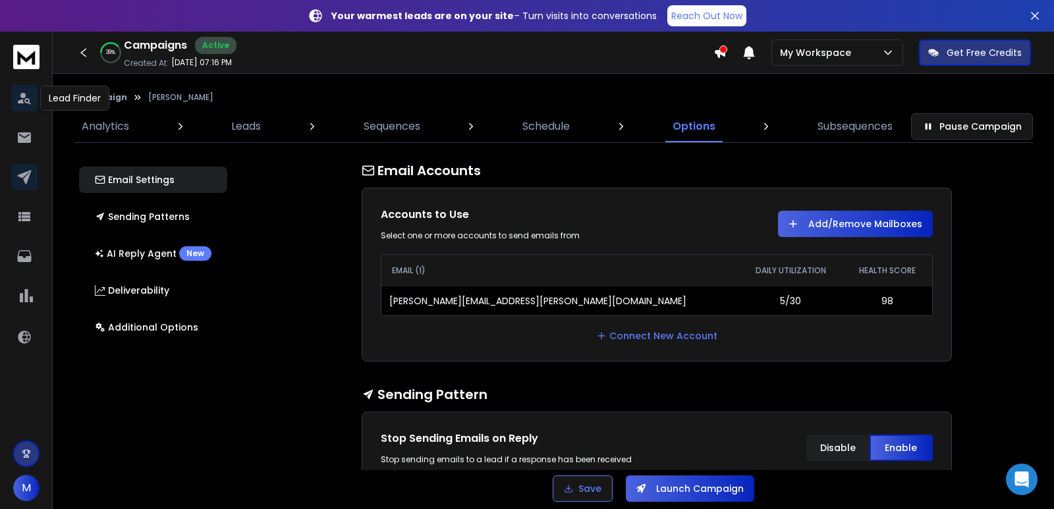
click at [18, 99] on icon at bounding box center [24, 98] width 16 height 16
